Goal: Communication & Community: Answer question/provide support

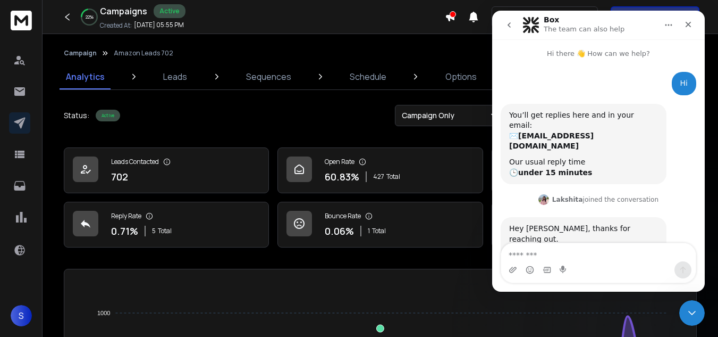
scroll to position [839, 0]
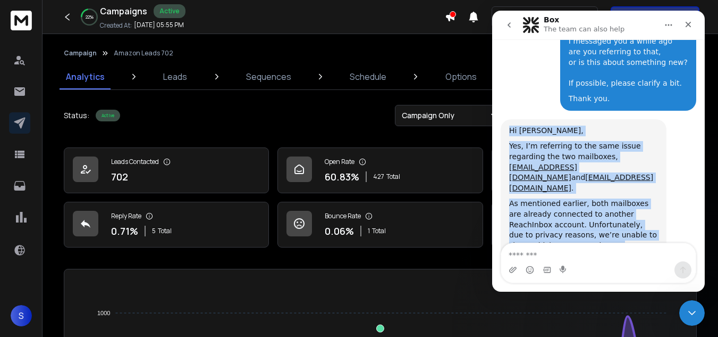
drag, startPoint x: 561, startPoint y: 209, endPoint x: 511, endPoint y: 70, distance: 147.5
click at [511, 126] on div "Hi [PERSON_NAME], Yes, I’m referring to the same issue regarding the two mailbo…" at bounding box center [583, 217] width 149 height 183
copy div "Hi [PERSON_NAME], Yes, I’m referring to the same issue regarding the two mailbo…"
click at [630, 277] on div "Please check internally with your team to confirm if anyone might have connecte…" at bounding box center [583, 292] width 149 height 31
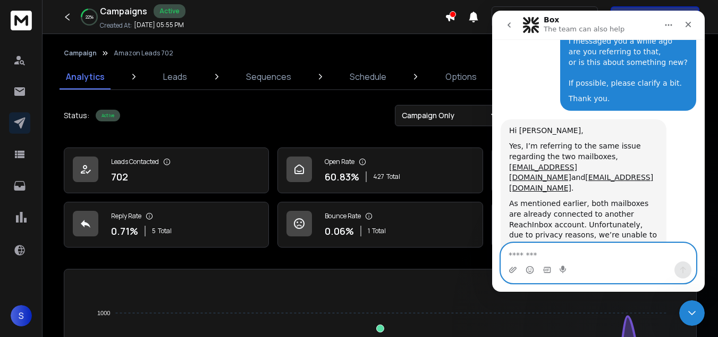
click at [524, 255] on textarea "Message…" at bounding box center [598, 252] width 195 height 18
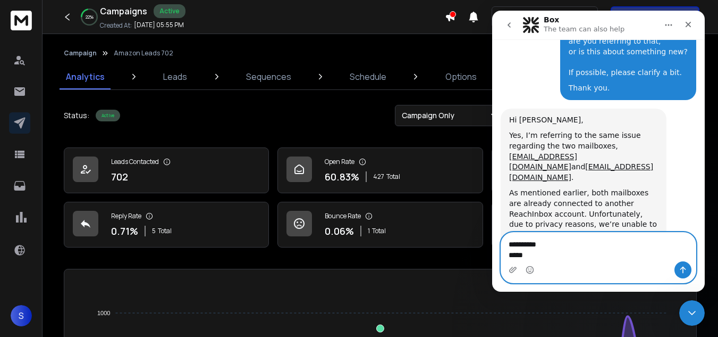
type textarea "**********"
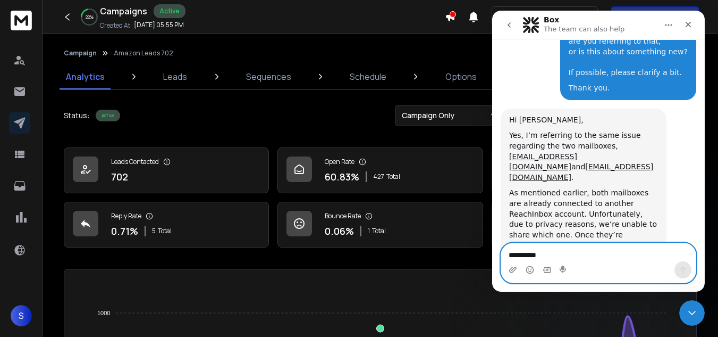
scroll to position [881, 0]
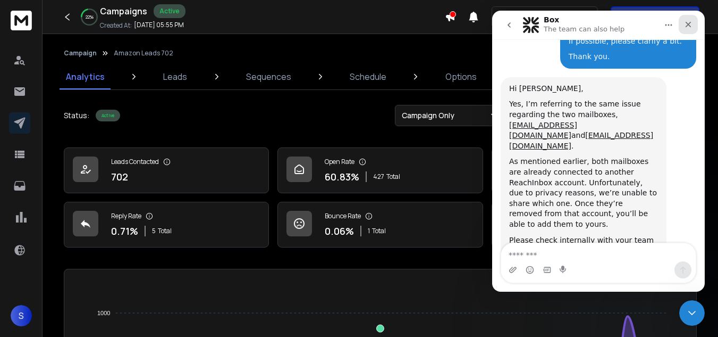
click at [695, 16] on div "Close" at bounding box center [688, 24] width 19 height 19
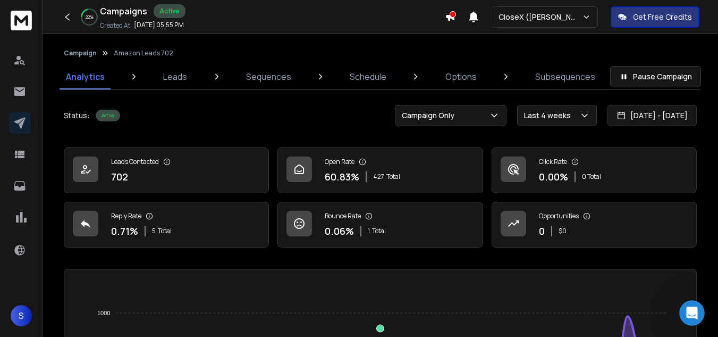
click at [25, 17] on icon at bounding box center [21, 21] width 21 height 20
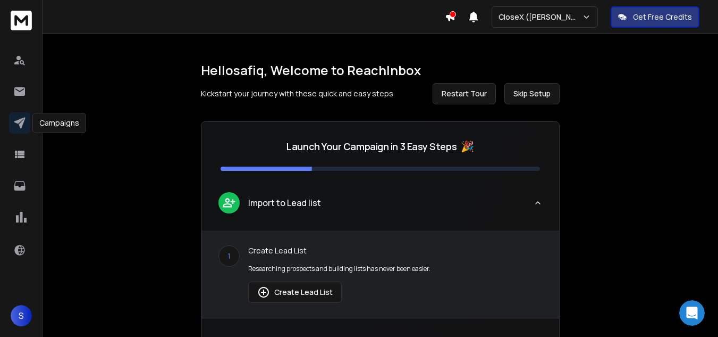
click at [15, 115] on link at bounding box center [19, 122] width 21 height 21
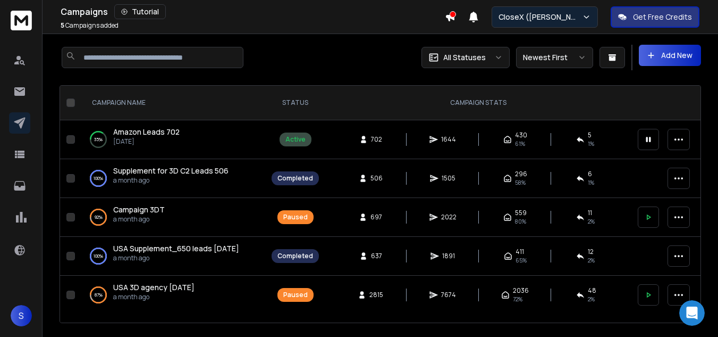
click at [561, 18] on div "CloseX ([PERSON_NAME])" at bounding box center [545, 17] width 93 height 11
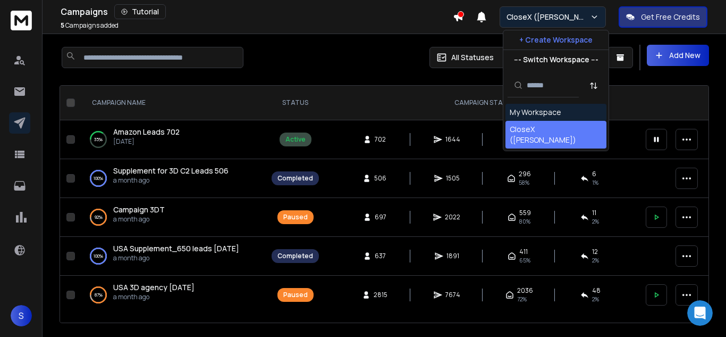
click at [561, 18] on p "CloseX ([PERSON_NAME])" at bounding box center [548, 17] width 83 height 11
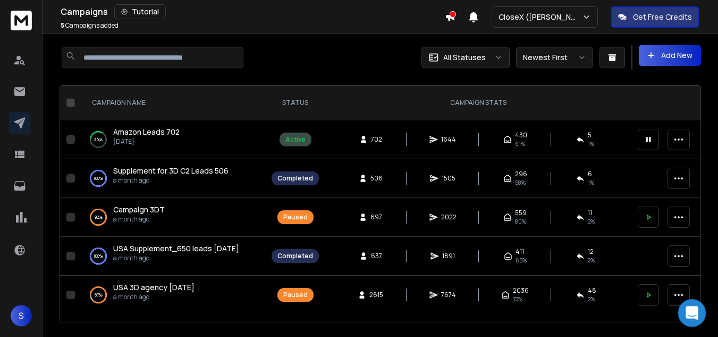
click at [692, 302] on div "Open Intercom Messenger" at bounding box center [690, 311] width 35 height 35
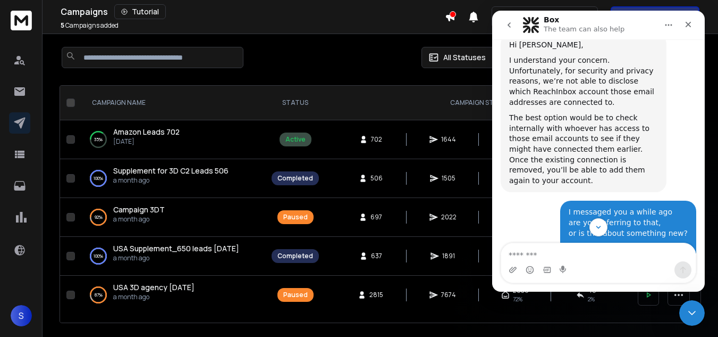
scroll to position [615, 0]
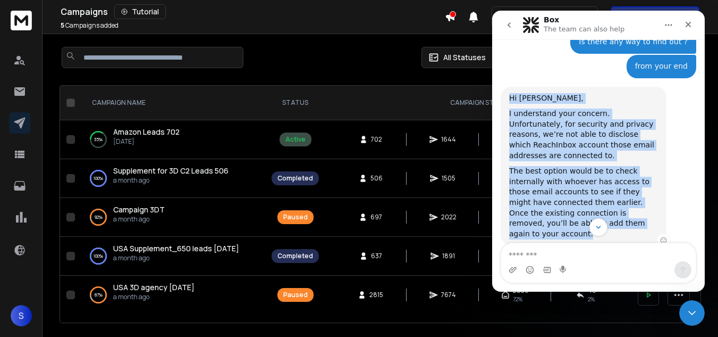
drag, startPoint x: 564, startPoint y: 174, endPoint x: 506, endPoint y: 61, distance: 128.0
click at [506, 87] on div "Hi [PERSON_NAME], I understand your concern. Unfortunately, for security and pr…" at bounding box center [584, 166] width 166 height 159
copy div "Hi [PERSON_NAME], I understand your concern. Unfortunately, for security and pr…"
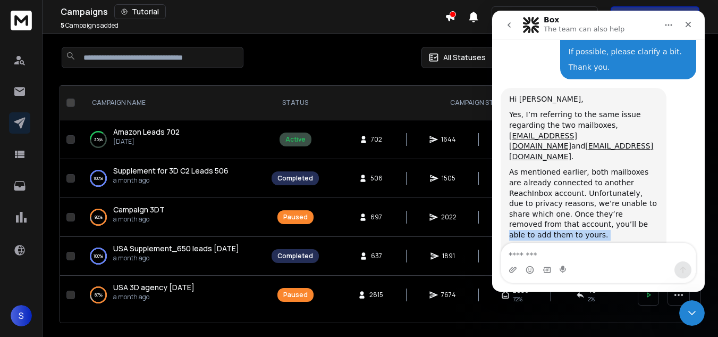
scroll to position [828, 0]
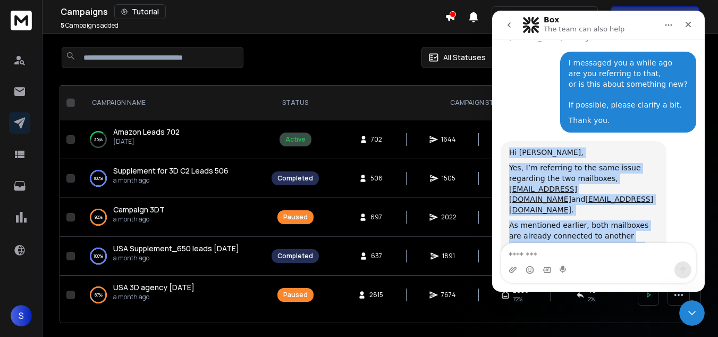
drag, startPoint x: 556, startPoint y: 176, endPoint x: 508, endPoint y: 88, distance: 100.7
click at [508, 141] on div "Hi [PERSON_NAME], Yes, I’m referring to the same issue regarding the two mailbo…" at bounding box center [584, 239] width 166 height 196
copy div "Hi [PERSON_NAME], Yes, I’m referring to the same issue regarding the two mailbo…"
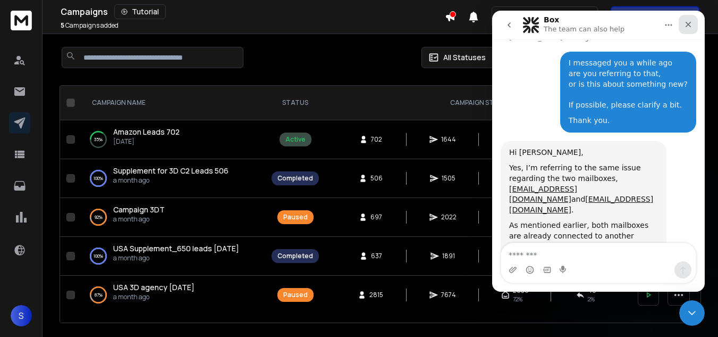
click at [689, 23] on icon "Close" at bounding box center [688, 24] width 9 height 9
